Goal: Communication & Community: Answer question/provide support

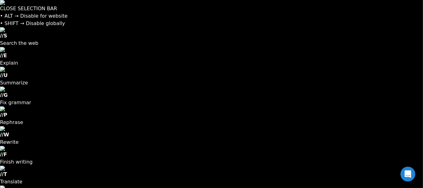
drag, startPoint x: 388, startPoint y: 71, endPoint x: 387, endPoint y: 96, distance: 24.7
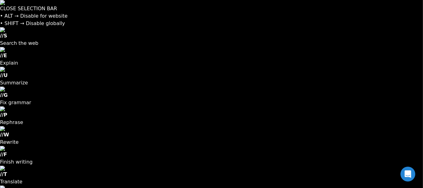
drag, startPoint x: 353, startPoint y: 96, endPoint x: 357, endPoint y: 188, distance: 92.0
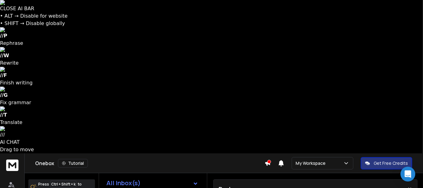
scroll to position [0, 0]
